Goal: Communication & Community: Answer question/provide support

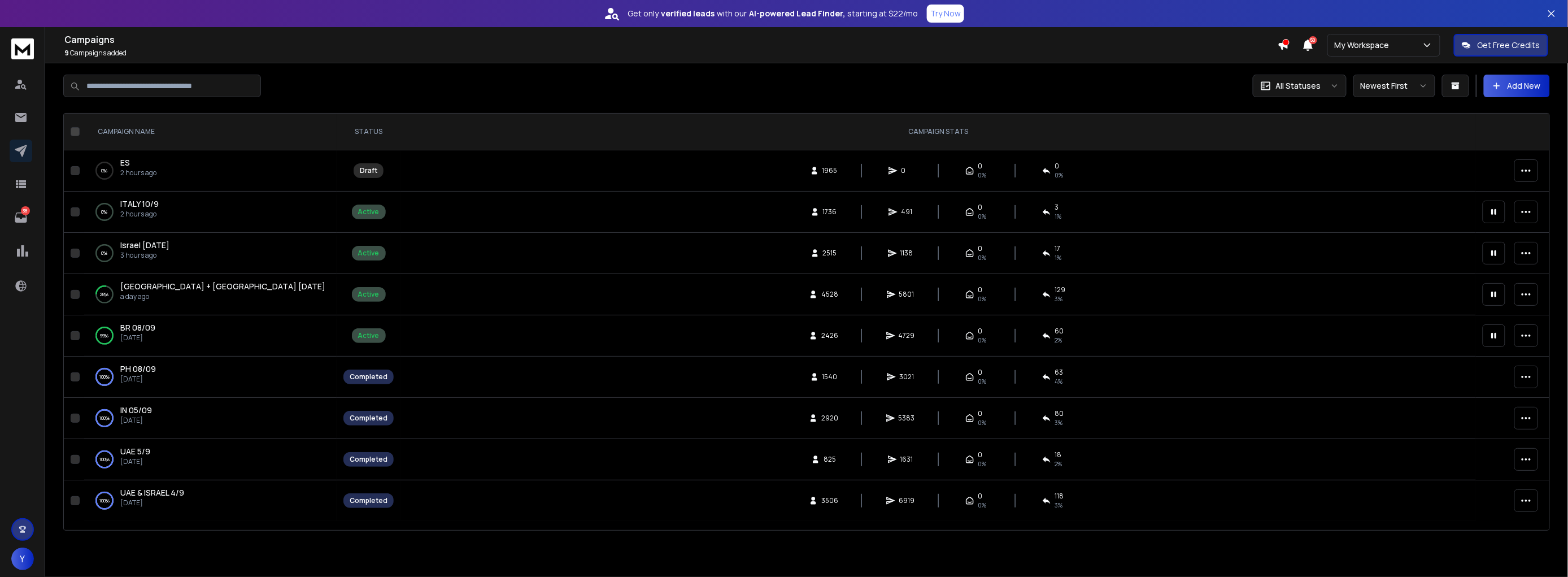
click at [967, 72] on div "Campaigns 9 Campaigns Added All Statuses Newest First Add New CAMPAIGN NAME STA…" at bounding box center [807, 363] width 1523 height 600
click at [21, 217] on icon at bounding box center [21, 217] width 13 height 13
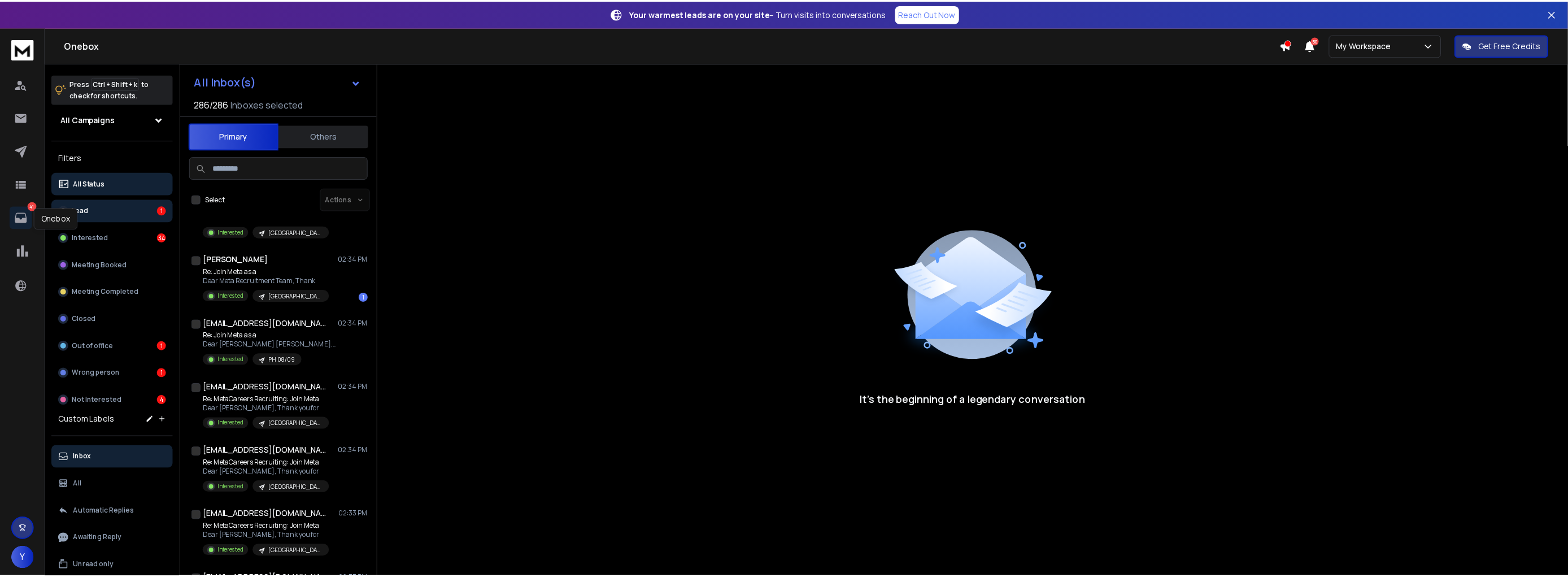
scroll to position [4906, 0]
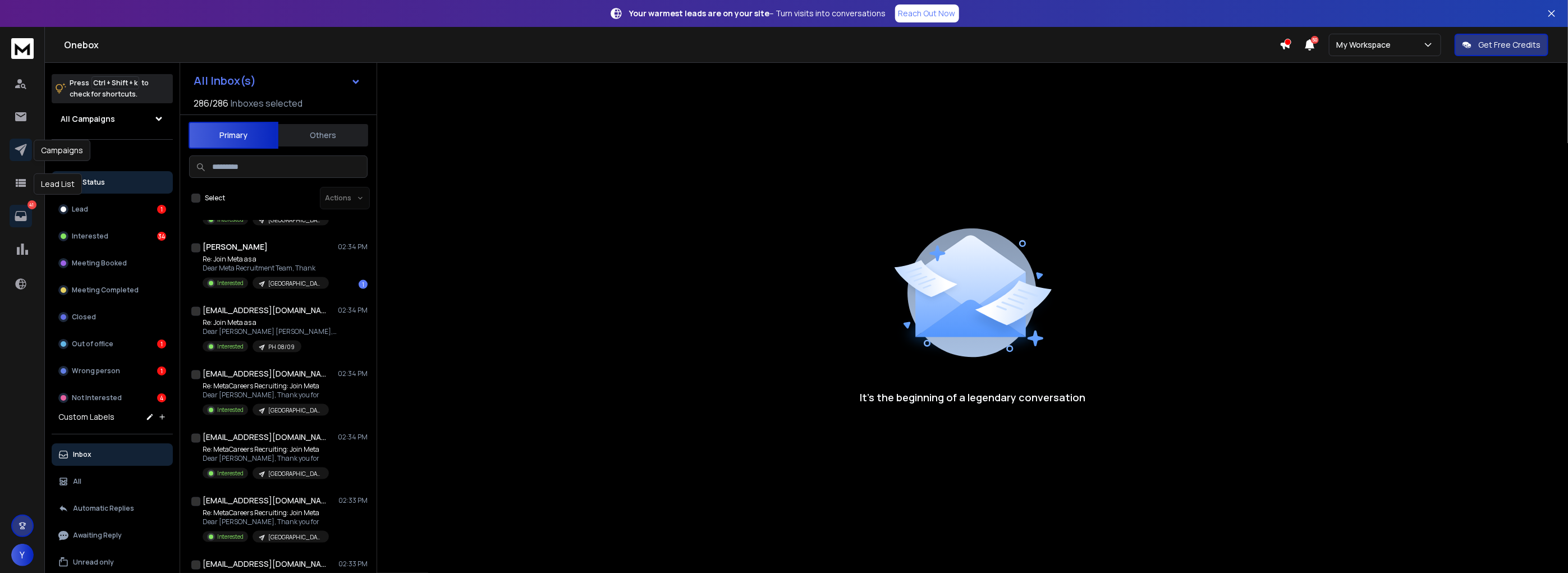
click at [14, 147] on icon at bounding box center [20, 150] width 13 height 13
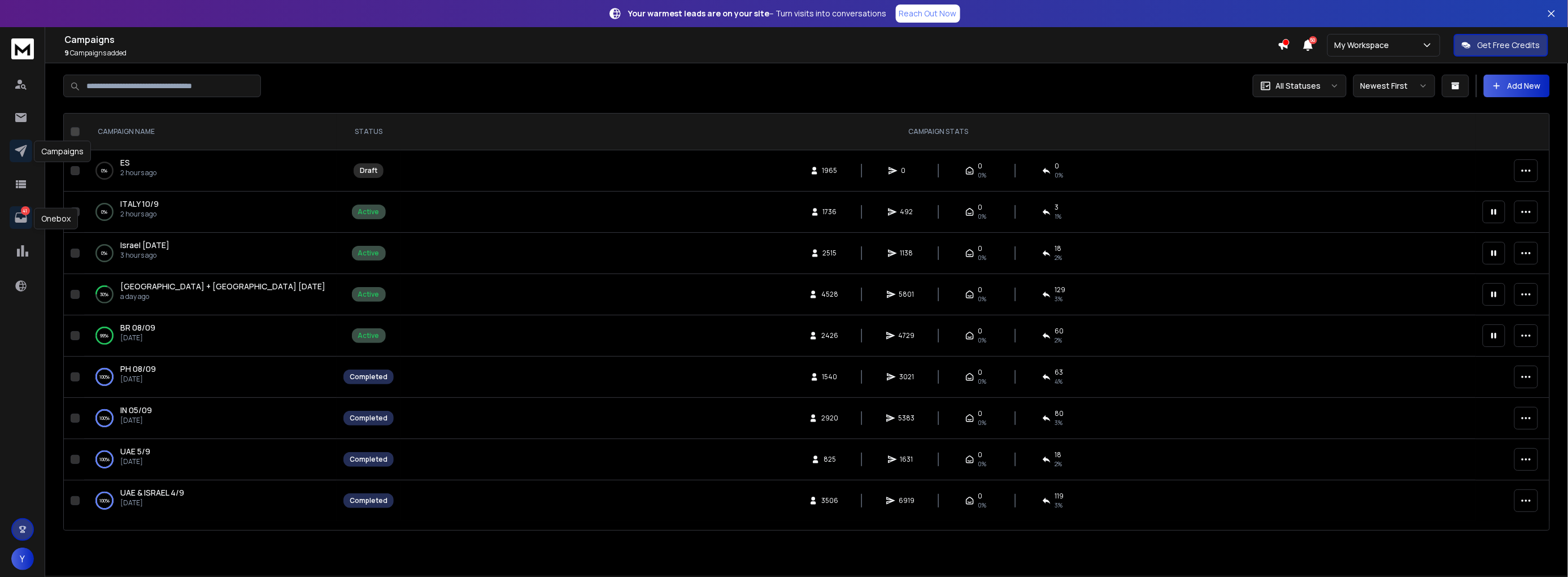
click at [21, 209] on p "41" at bounding box center [25, 211] width 9 height 9
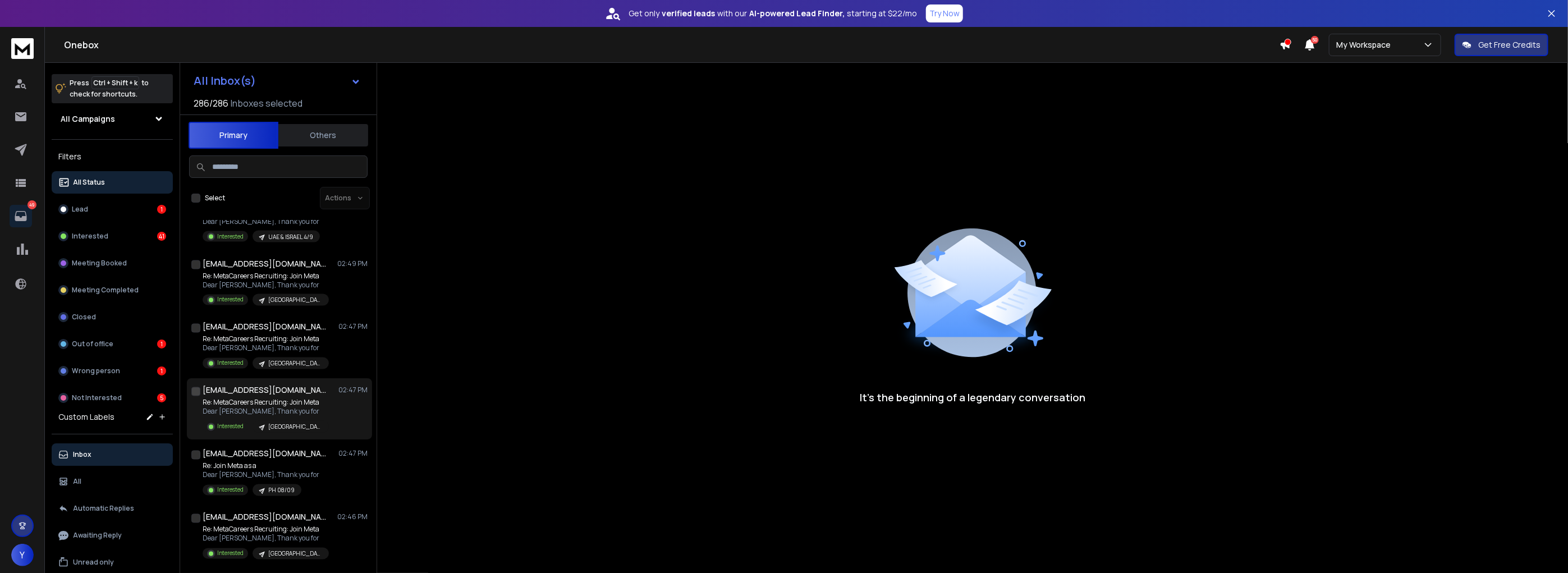
scroll to position [2058, 0]
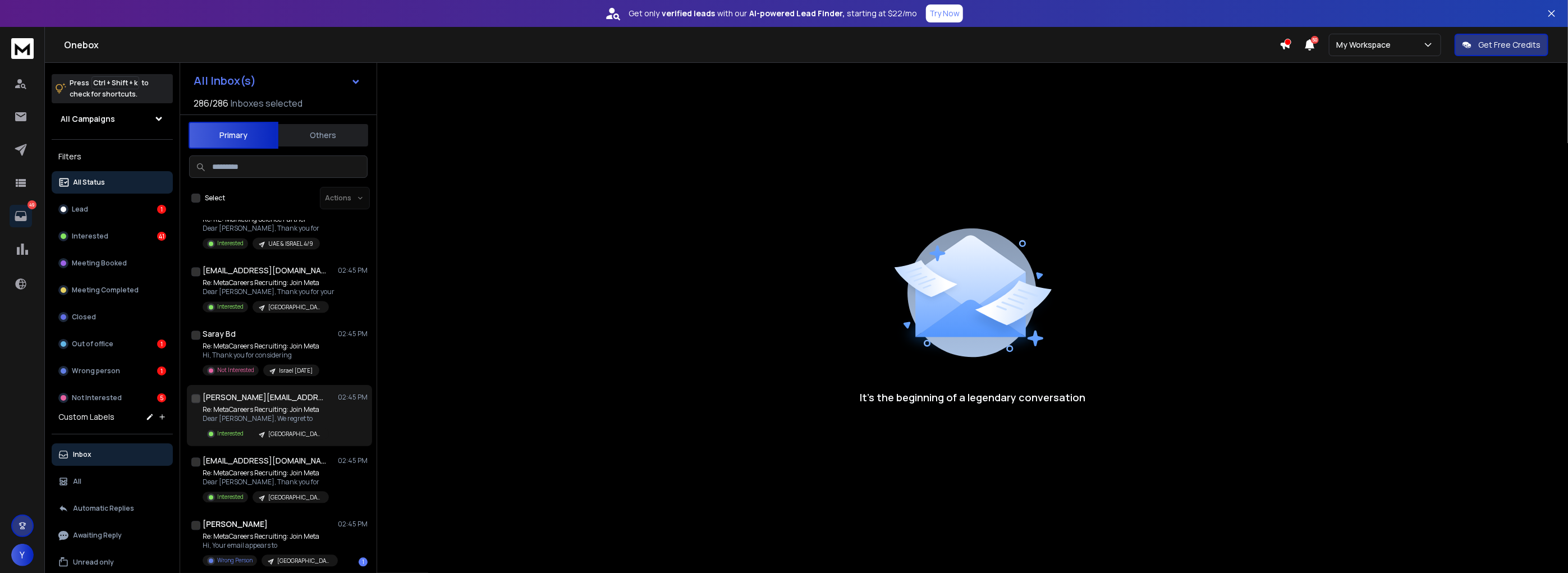
click at [281, 385] on div "[PERSON_NAME][EMAIL_ADDRESS][PERSON_NAME][DOMAIN_NAME] 02:45 PM Re: MetaCareers…" at bounding box center [279, 415] width 186 height 61
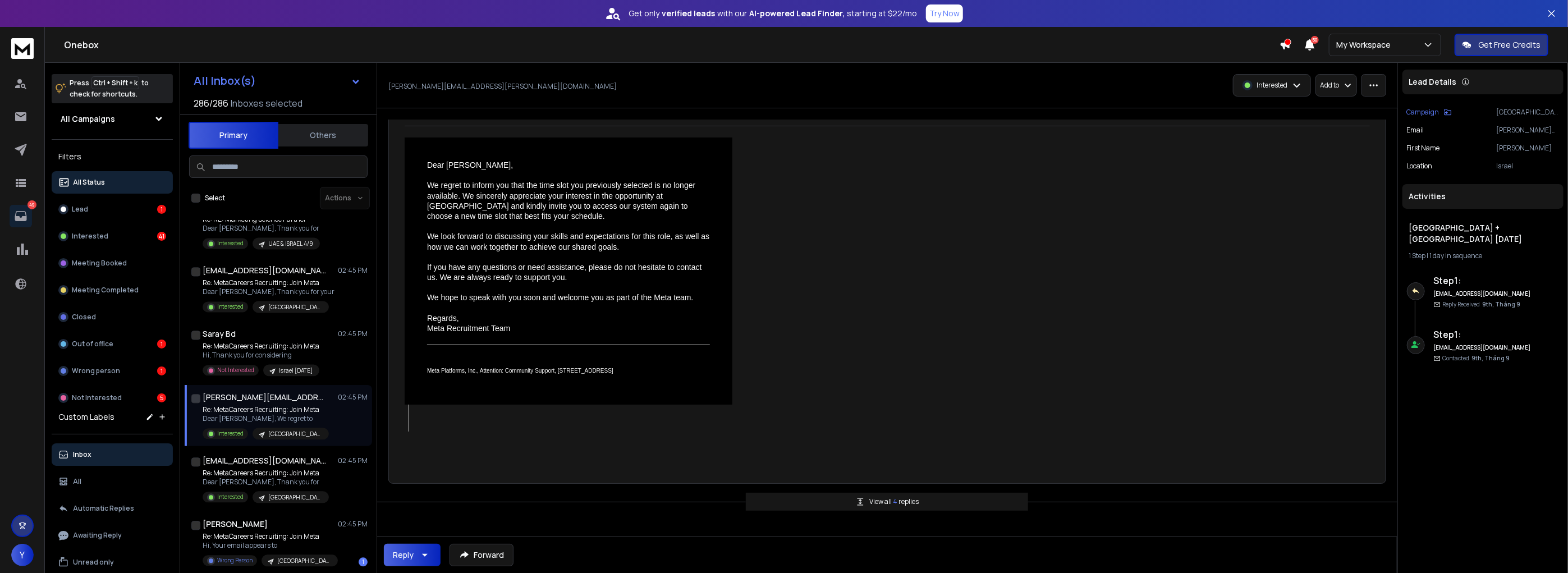
click at [859, 501] on div "View all 4 replies" at bounding box center [887, 501] width 283 height 18
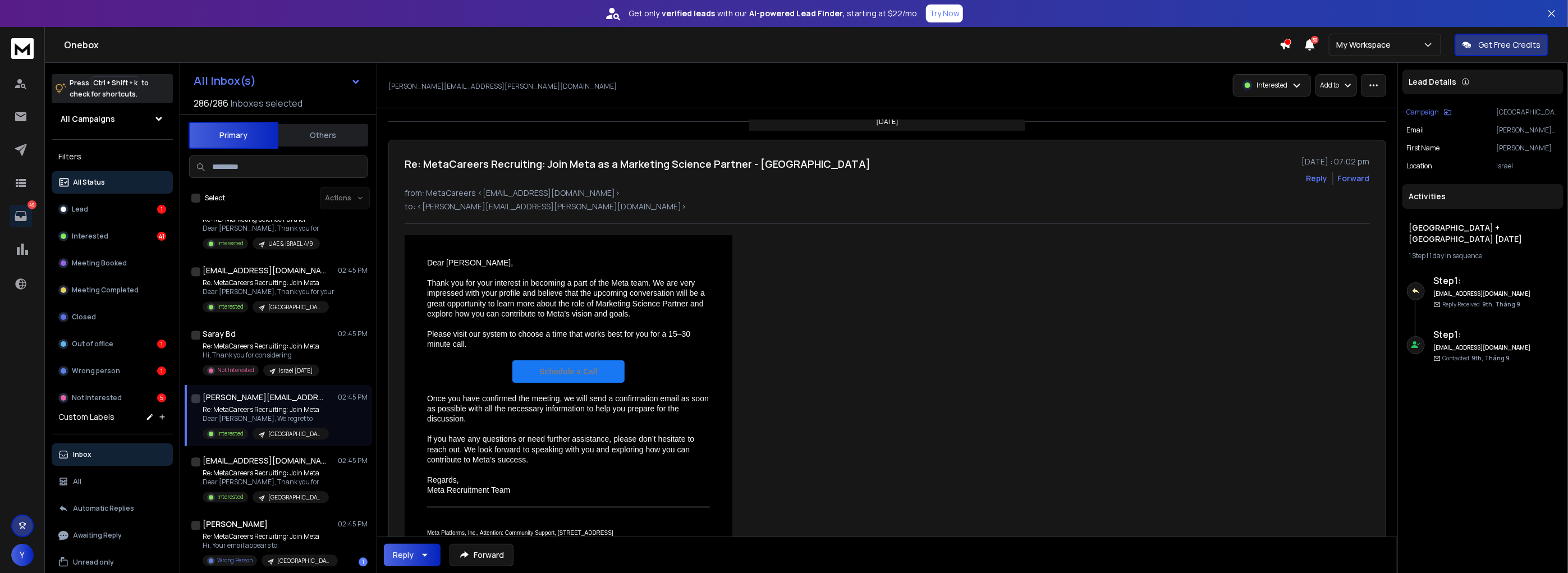
scroll to position [1040, 0]
